Goal: Navigation & Orientation: Find specific page/section

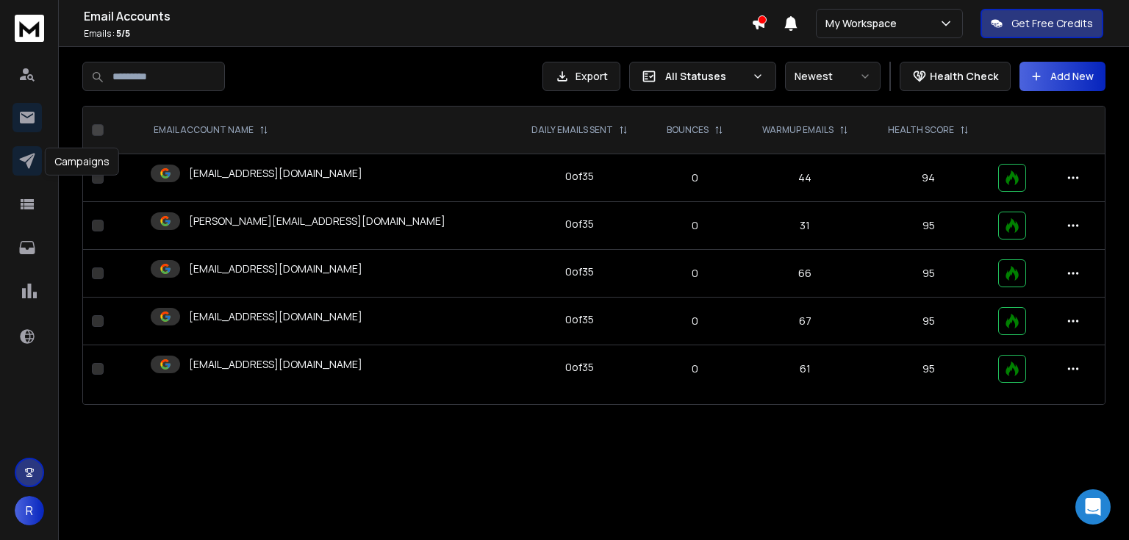
click at [21, 156] on icon at bounding box center [27, 161] width 18 height 18
